Goal: Task Accomplishment & Management: Manage account settings

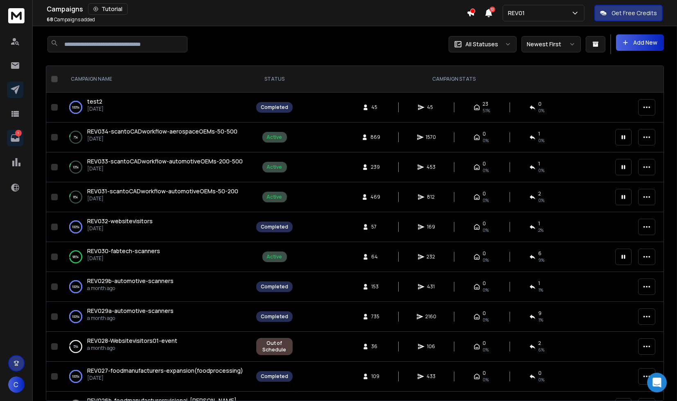
click at [17, 136] on p "1" at bounding box center [18, 133] width 7 height 7
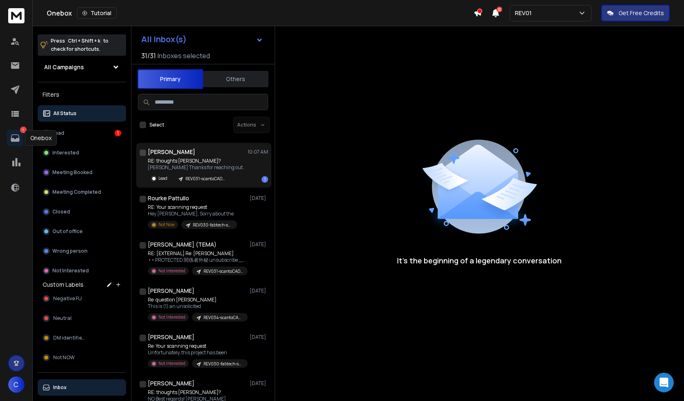
click at [185, 158] on p "RE: thoughts Bryan?" at bounding box center [196, 161] width 96 height 7
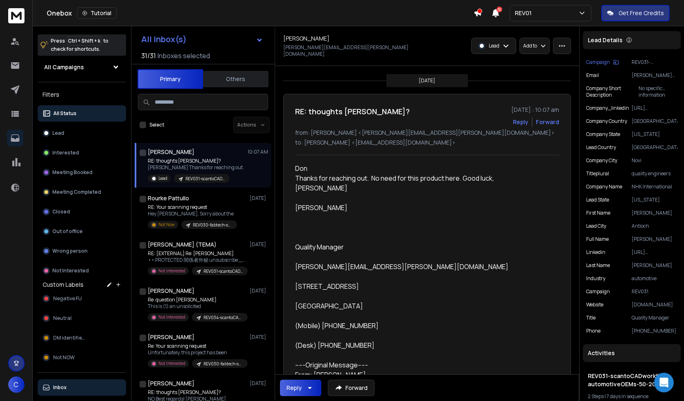
click at [495, 43] on p "Lead" at bounding box center [494, 46] width 11 height 7
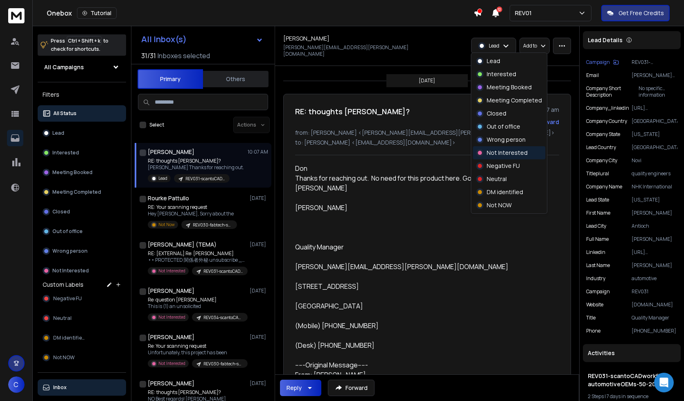
click at [500, 153] on p "Not Interested" at bounding box center [507, 153] width 41 height 8
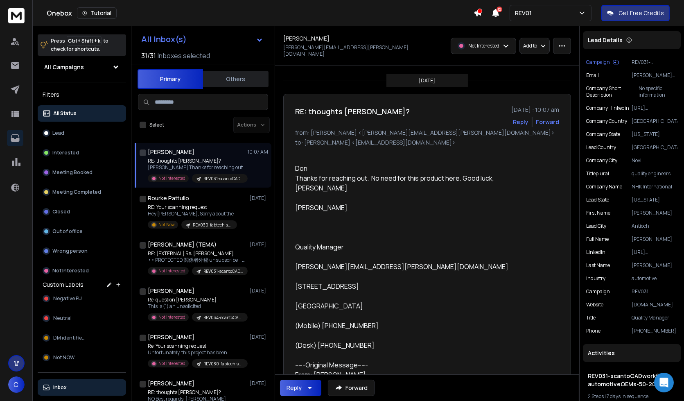
click at [138, 20] on div "Onebox Tutorial 12 REV01 Get Free Credits" at bounding box center [342, 13] width 684 height 26
click at [16, 89] on icon at bounding box center [15, 90] width 9 height 9
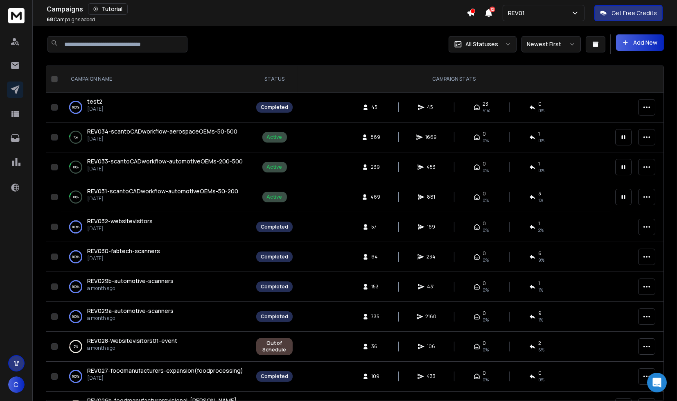
click at [145, 249] on span "REV030-fabtech-scanners" at bounding box center [123, 251] width 73 height 8
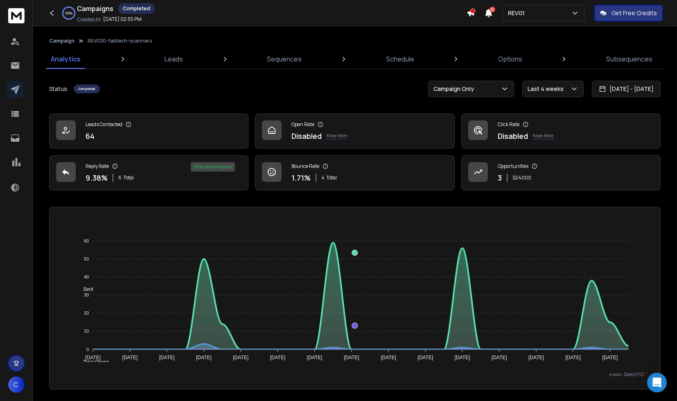
click at [132, 90] on div "Status: Completed Campaign Only Last 4 weeks 16 Sep 2025 - 15 Oct 2025" at bounding box center [355, 89] width 612 height 16
click at [60, 41] on button "Campaign" at bounding box center [61, 41] width 25 height 7
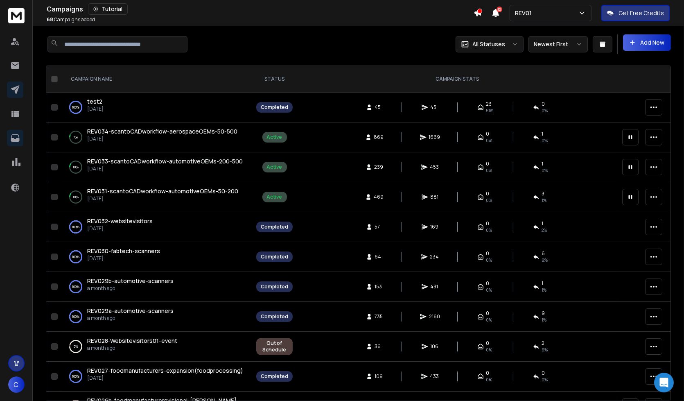
click at [16, 137] on icon at bounding box center [15, 138] width 10 height 10
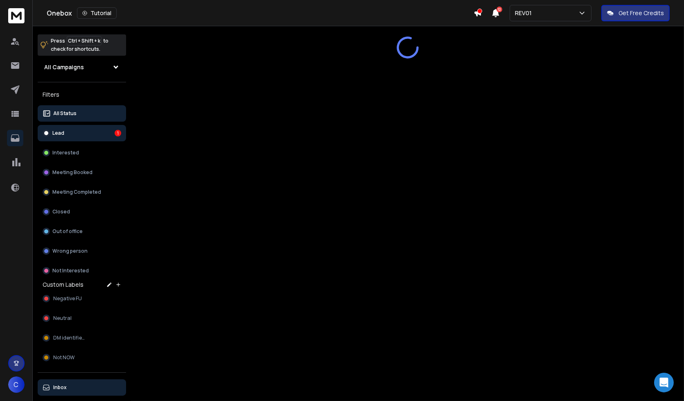
click at [100, 133] on button "Lead 1" at bounding box center [82, 133] width 88 height 16
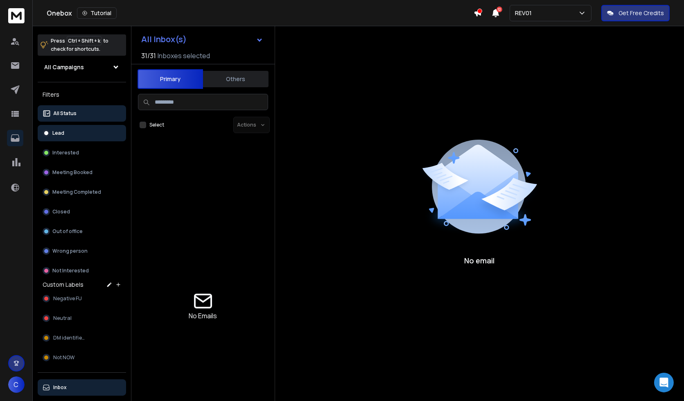
click at [91, 115] on button "All Status" at bounding box center [82, 113] width 88 height 16
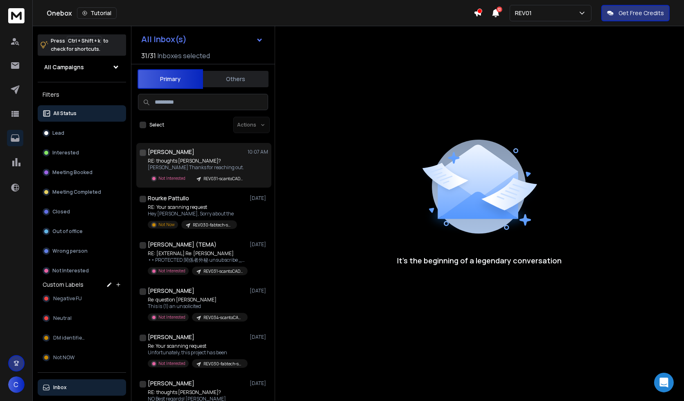
click at [201, 160] on p "RE: thoughts Bryan?" at bounding box center [197, 161] width 98 height 7
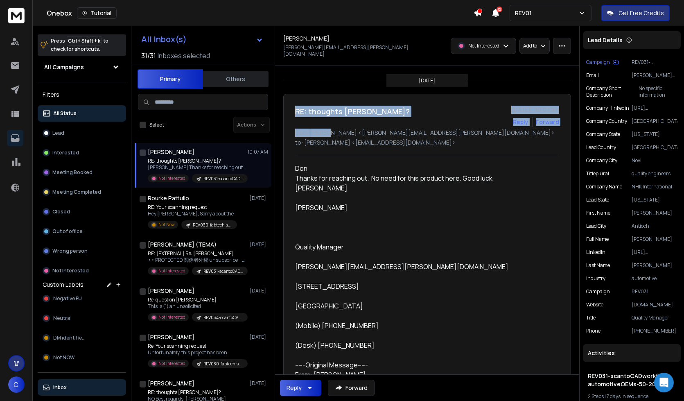
drag, startPoint x: 289, startPoint y: 94, endPoint x: 326, endPoint y: 130, distance: 51.8
click at [326, 130] on div "RE: thoughts Bryan? 15 October 2025 : 10:07 am Reply Forward from: Bryan Donath…" at bounding box center [427, 378] width 288 height 569
click at [19, 87] on icon at bounding box center [15, 90] width 10 height 10
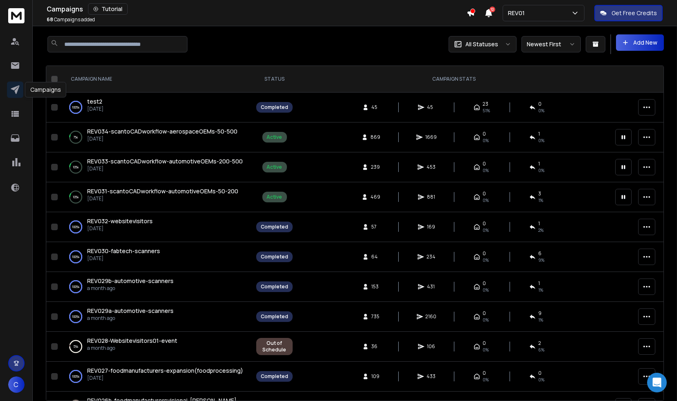
click at [296, 49] on div at bounding box center [200, 44] width 309 height 20
click at [553, 17] on button "REV01" at bounding box center [544, 13] width 82 height 16
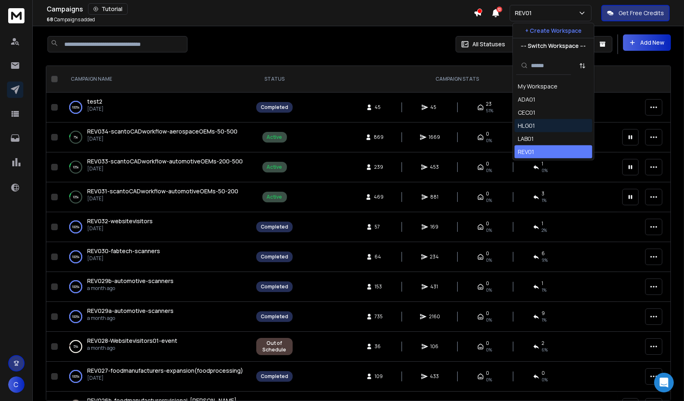
click at [538, 127] on div "HLG01" at bounding box center [554, 125] width 78 height 13
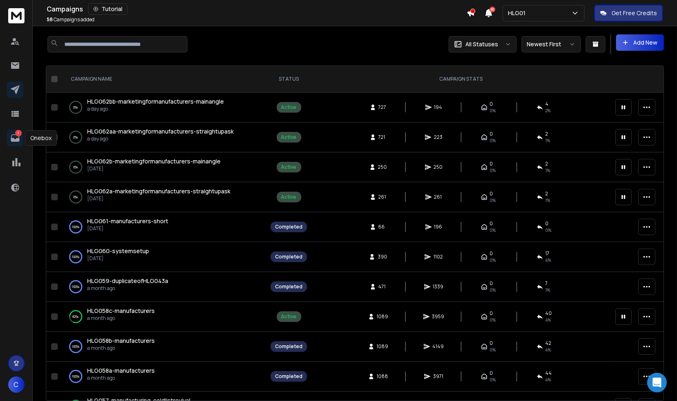
click at [14, 139] on icon at bounding box center [15, 137] width 9 height 7
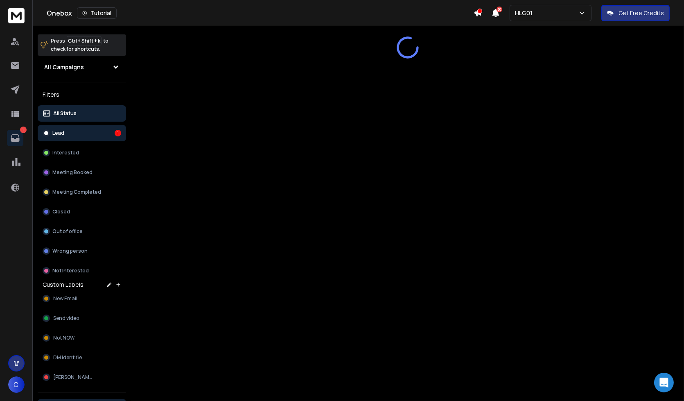
click at [101, 131] on button "Lead 1" at bounding box center [82, 133] width 88 height 16
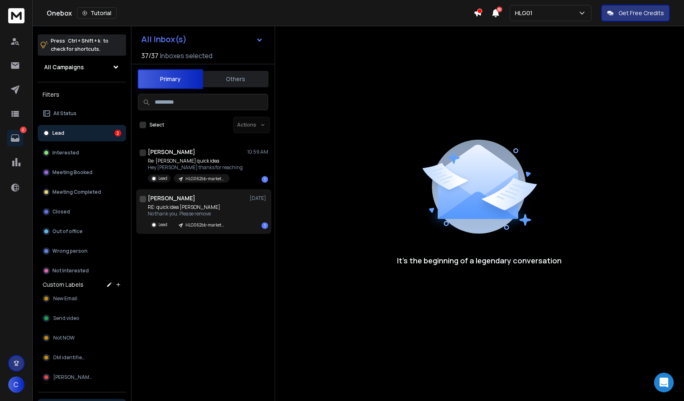
click at [243, 201] on div "[PERSON_NAME] [DATE]" at bounding box center [208, 198] width 120 height 8
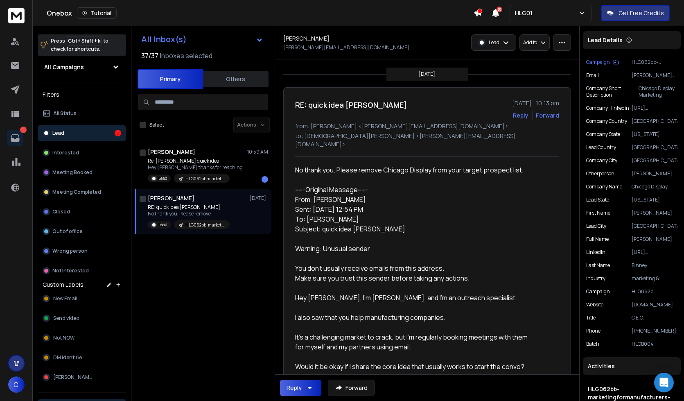
click at [513, 41] on div "Lead" at bounding box center [494, 43] width 44 height 16
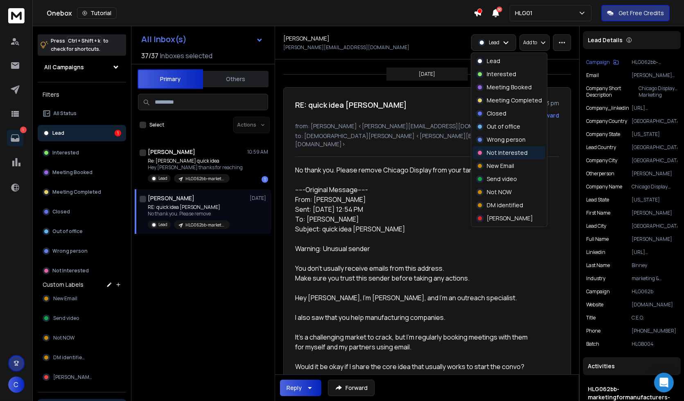
click at [510, 154] on p "Not Interested" at bounding box center [507, 153] width 41 height 8
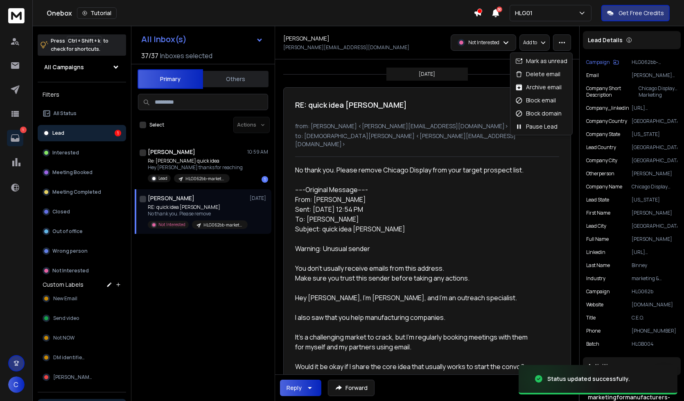
click at [560, 40] on icon "button" at bounding box center [561, 42] width 7 height 7
click at [554, 111] on div "Block domain" at bounding box center [538, 113] width 46 height 8
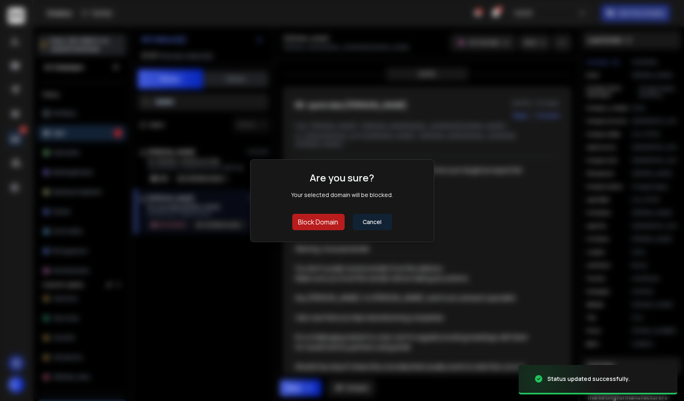
click at [330, 217] on button "Block Domain" at bounding box center [318, 222] width 52 height 16
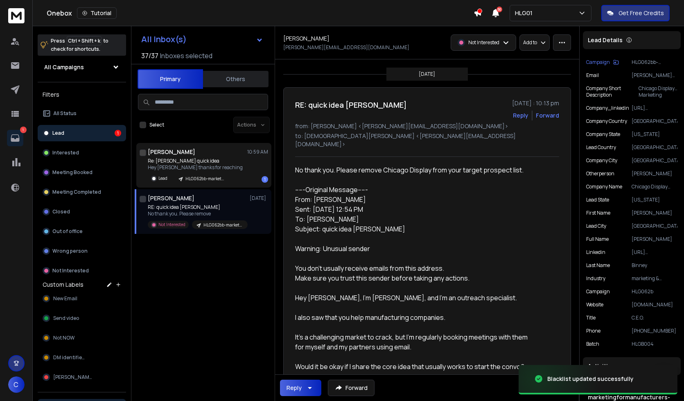
click at [201, 165] on p "Hey [PERSON_NAME] thanks for reaching" at bounding box center [195, 167] width 95 height 7
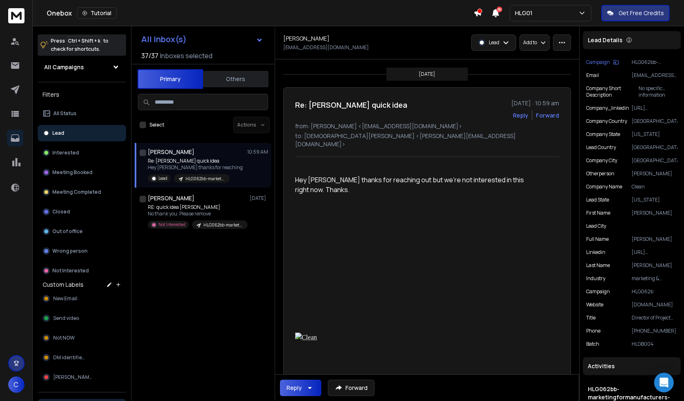
click at [497, 41] on p "Lead" at bounding box center [494, 42] width 11 height 7
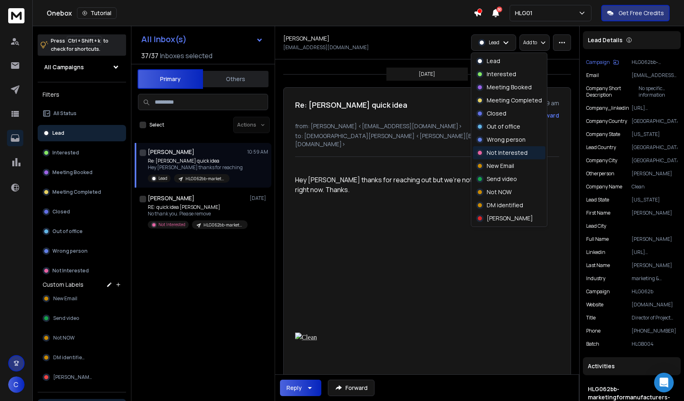
click at [506, 151] on p "Not Interested" at bounding box center [507, 153] width 41 height 8
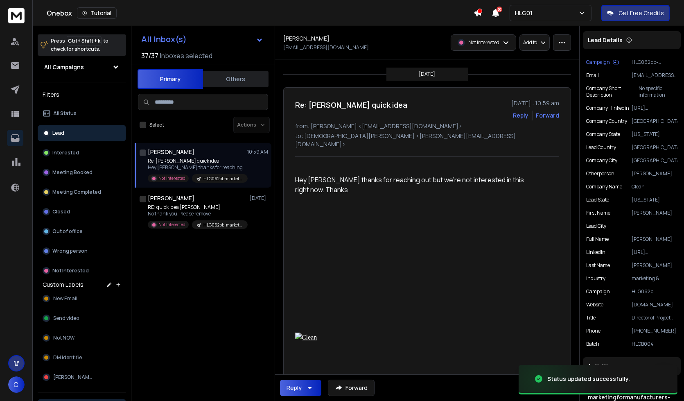
click at [246, 81] on button "Others" at bounding box center [236, 79] width 66 height 18
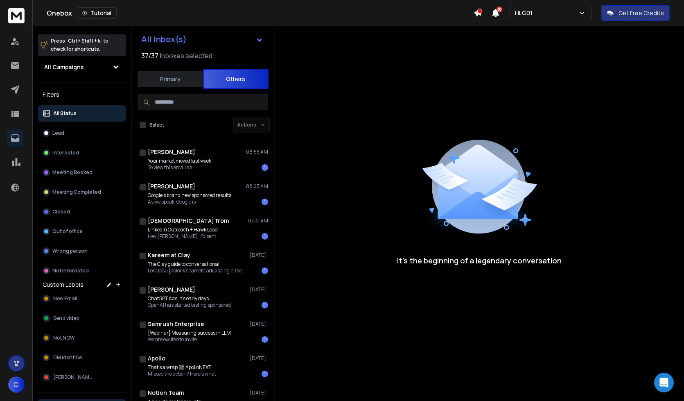
click at [193, 83] on button "Primary" at bounding box center [171, 79] width 66 height 18
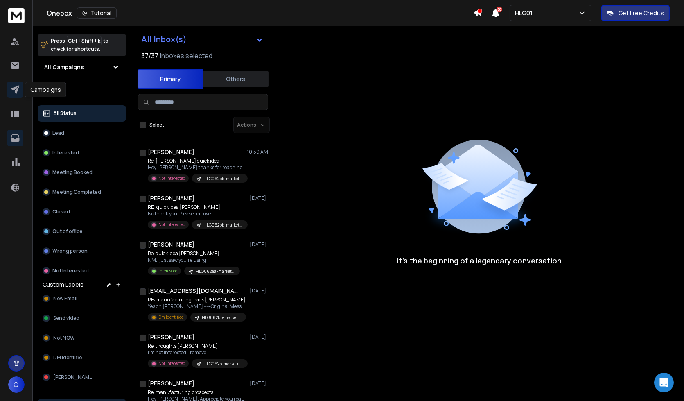
click at [17, 95] on link at bounding box center [15, 89] width 16 height 16
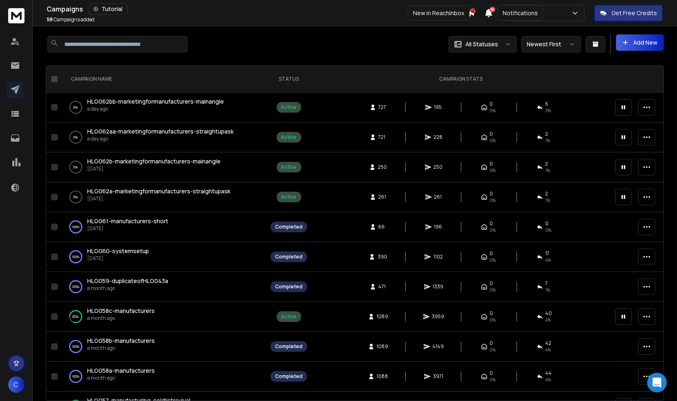
click at [536, 8] on div "Notifications" at bounding box center [520, 13] width 46 height 16
click at [554, 14] on div "HLG01" at bounding box center [543, 13] width 71 height 8
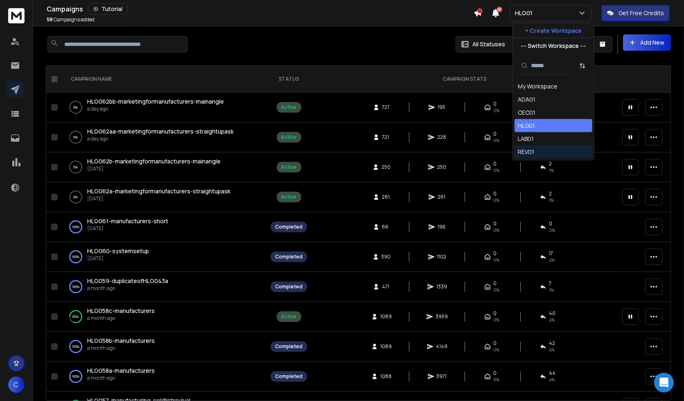
click at [534, 149] on div "REV01" at bounding box center [554, 151] width 78 height 13
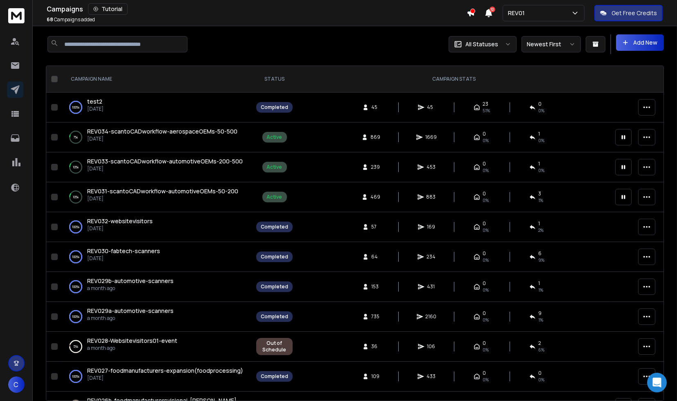
click at [23, 136] on div at bounding box center [16, 139] width 19 height 19
click at [18, 136] on icon at bounding box center [15, 138] width 10 height 10
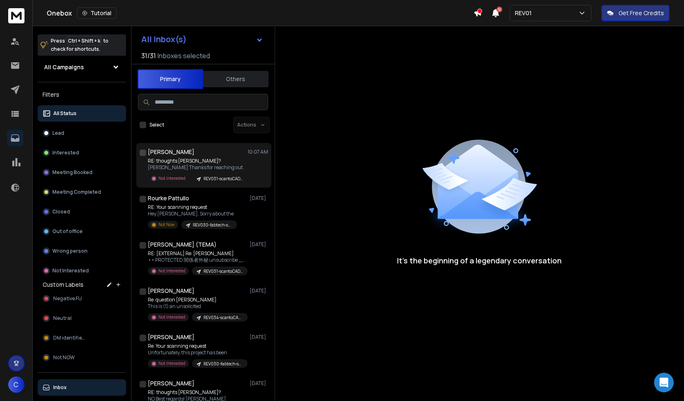
click at [207, 153] on div "Bryan Donath 10:07 AM" at bounding box center [208, 152] width 120 height 8
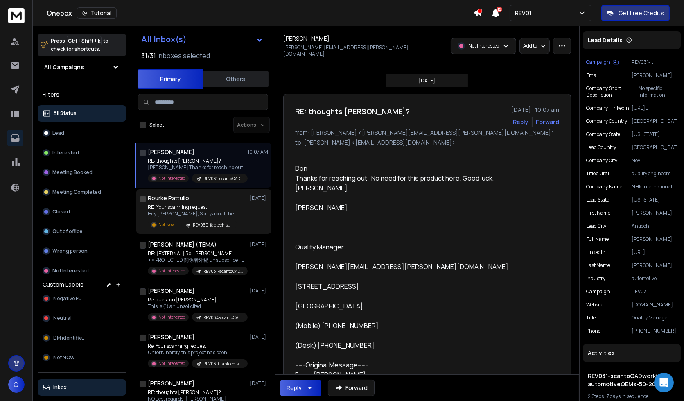
click at [190, 208] on p "RE: Your scanning request" at bounding box center [192, 207] width 89 height 7
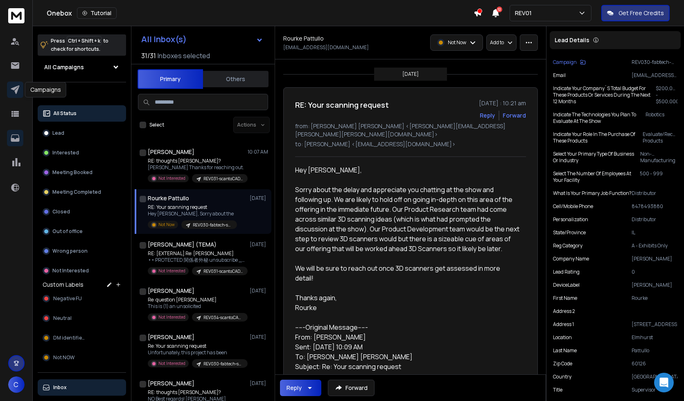
click at [12, 87] on icon at bounding box center [15, 90] width 10 height 10
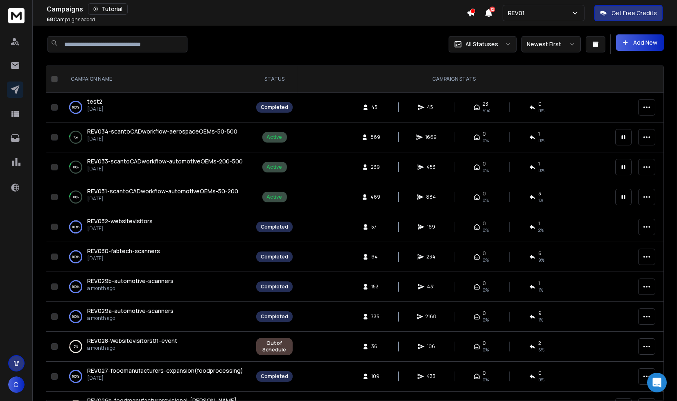
click at [177, 190] on span "REV031-scantoCADworkflow-automotiveOEMs-50-200" at bounding box center [162, 191] width 151 height 8
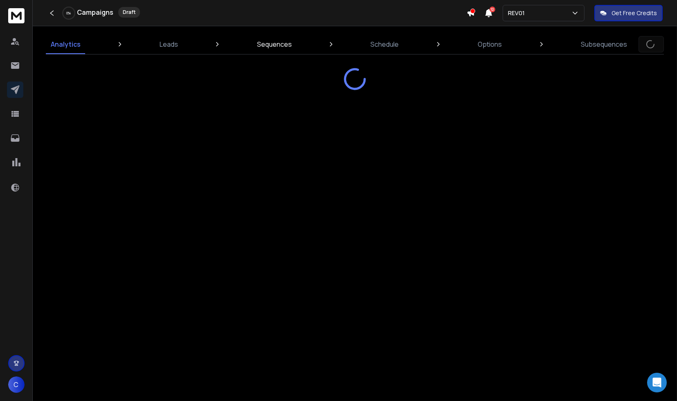
click at [264, 51] on link "Sequences" at bounding box center [274, 44] width 45 height 20
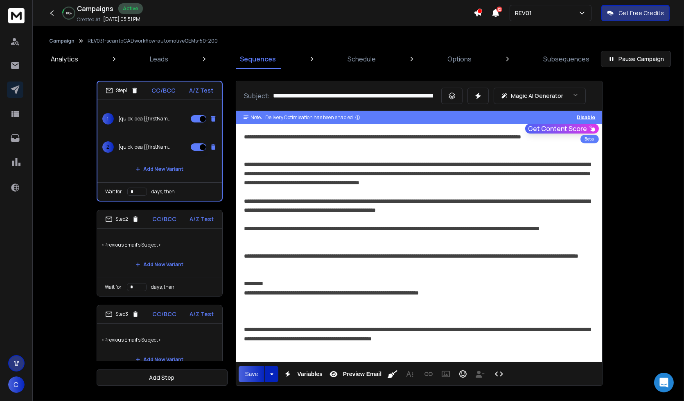
click at [72, 55] on p "Analytics" at bounding box center [64, 59] width 27 height 10
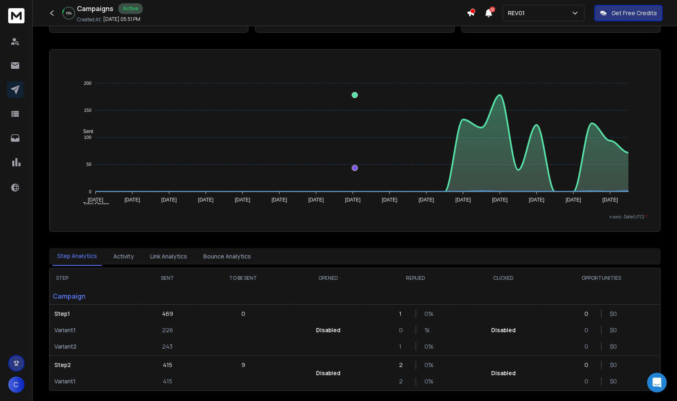
scroll to position [160, 0]
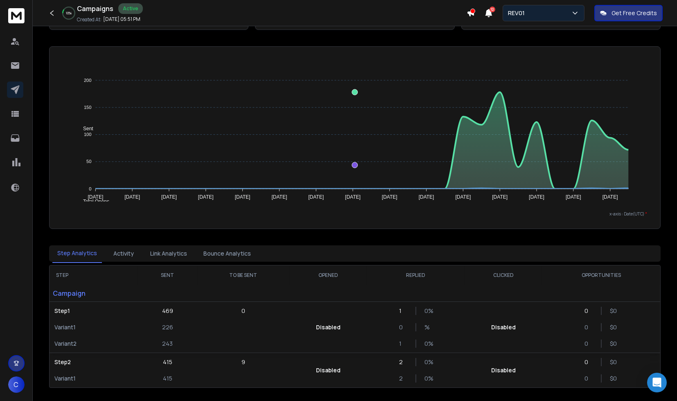
drag, startPoint x: 553, startPoint y: 12, endPoint x: 553, endPoint y: 18, distance: 6.1
click at [553, 12] on div "REV01" at bounding box center [543, 13] width 71 height 8
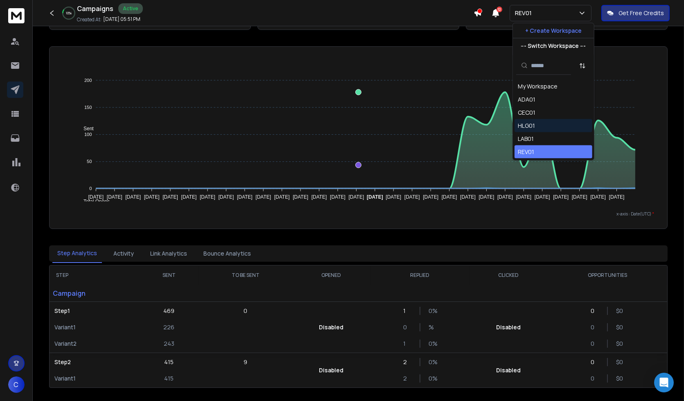
drag, startPoint x: 537, startPoint y: 127, endPoint x: 542, endPoint y: 128, distance: 5.1
click at [539, 128] on div "HLG01" at bounding box center [554, 125] width 78 height 13
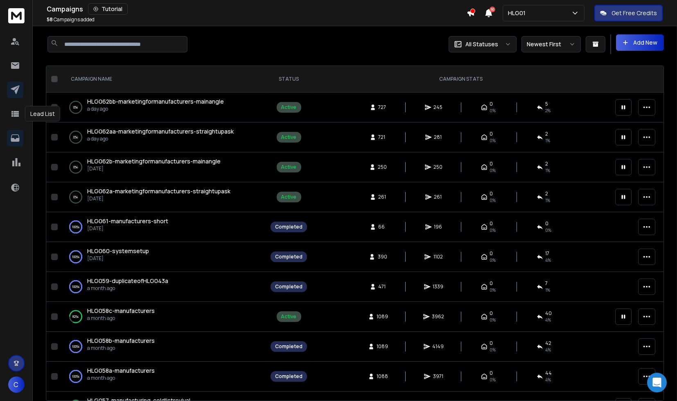
drag, startPoint x: 15, startPoint y: 126, endPoint x: 14, endPoint y: 134, distance: 8.3
click at [15, 126] on div at bounding box center [16, 115] width 19 height 165
click at [11, 135] on icon at bounding box center [15, 138] width 10 height 10
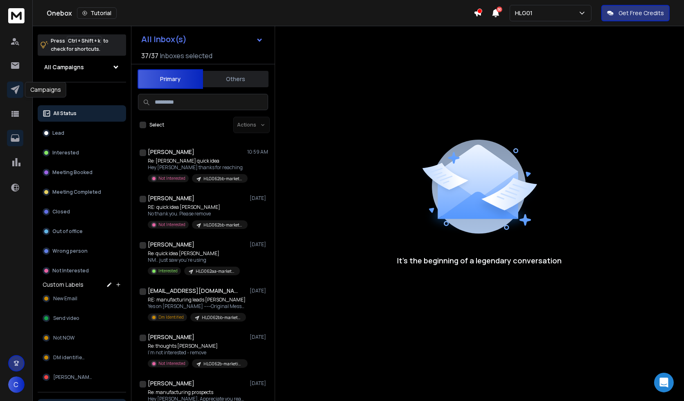
click at [20, 91] on link at bounding box center [15, 89] width 16 height 16
